Goal: Task Accomplishment & Management: Manage account settings

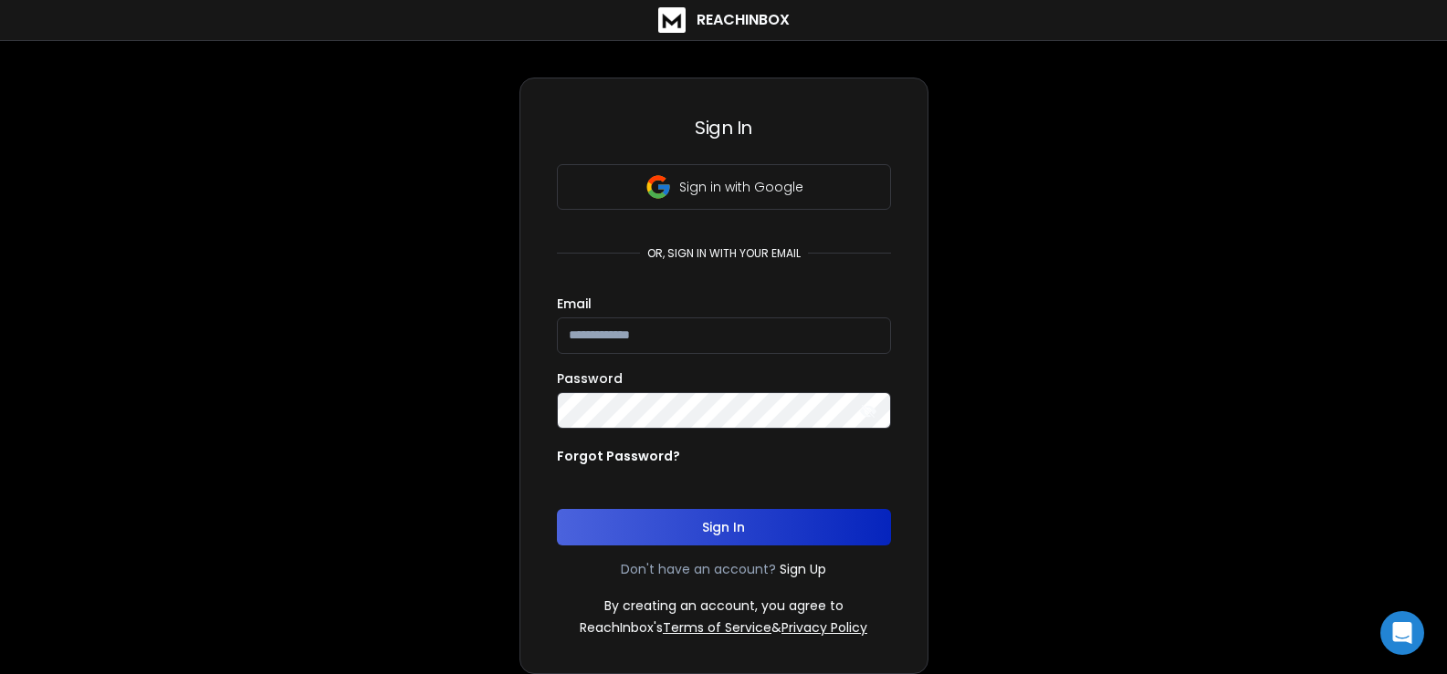
type input "**********"
drag, startPoint x: 741, startPoint y: 528, endPoint x: 1095, endPoint y: 532, distance: 354.1
click at [741, 528] on button "Sign In" at bounding box center [724, 527] width 334 height 37
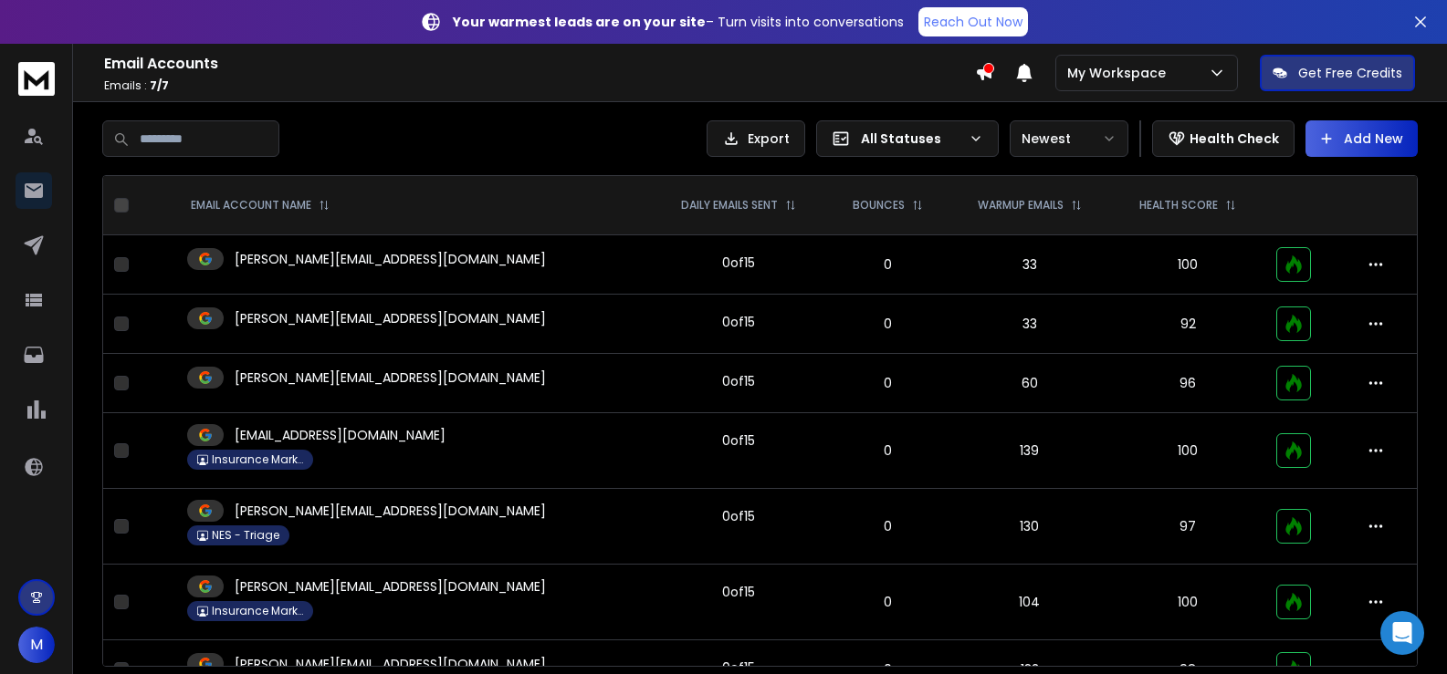
click at [1422, 25] on icon at bounding box center [1420, 22] width 16 height 16
